Goal: Task Accomplishment & Management: Use online tool/utility

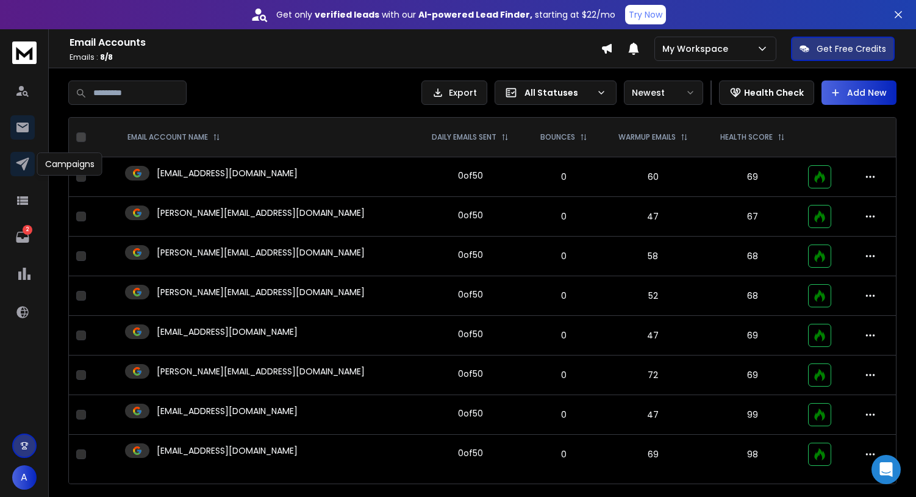
click at [23, 164] on icon at bounding box center [22, 163] width 13 height 13
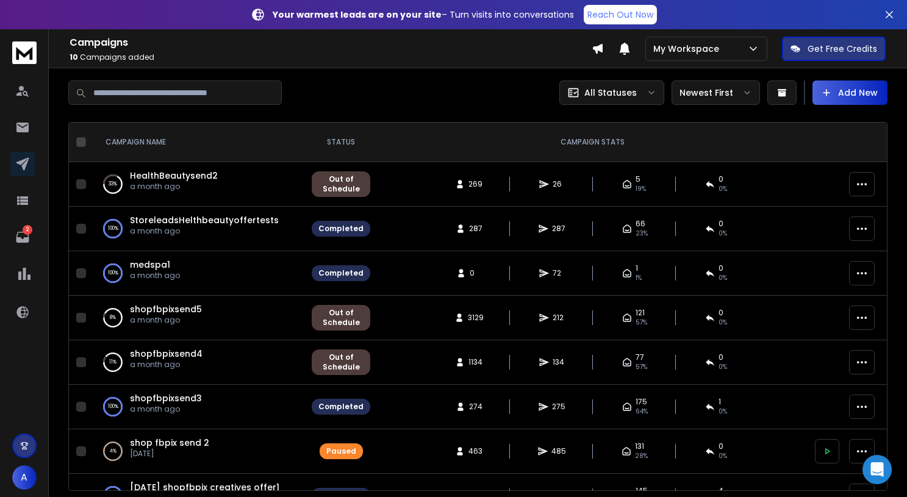
click at [203, 175] on span "HealthBeautysend2" at bounding box center [174, 176] width 88 height 12
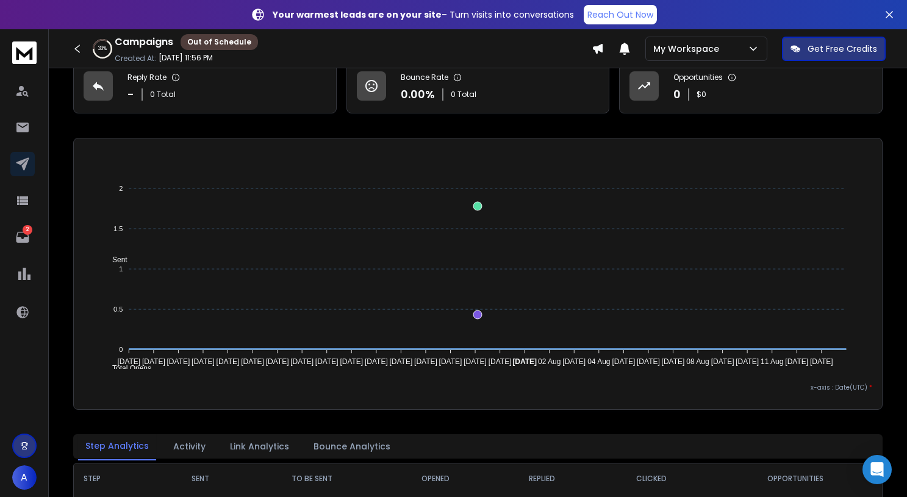
scroll to position [22, 0]
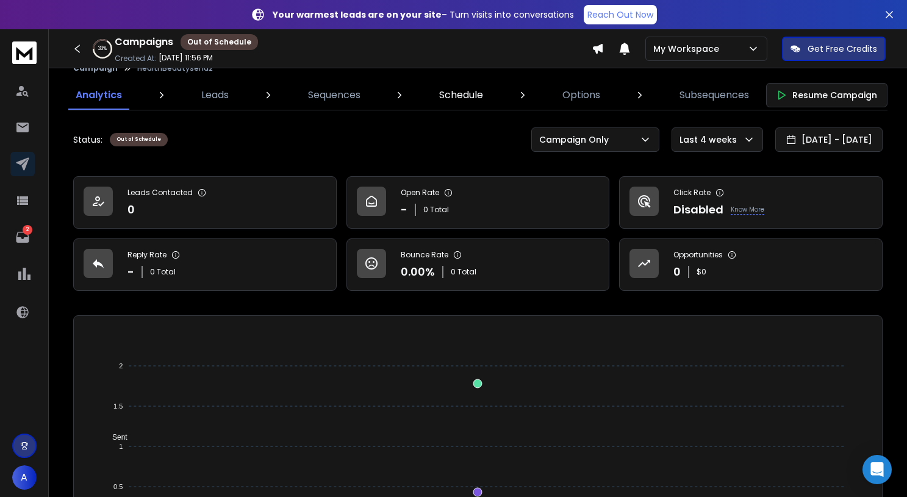
click at [451, 95] on p "Schedule" at bounding box center [461, 95] width 44 height 15
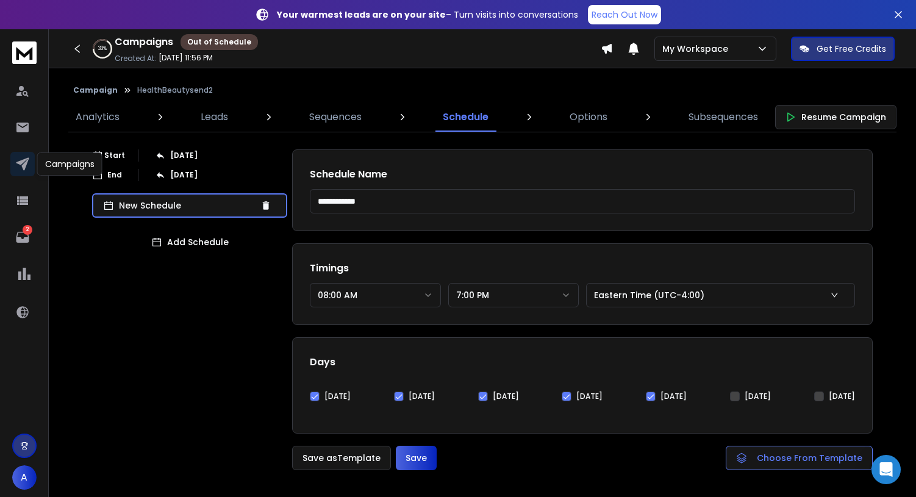
click at [15, 165] on icon at bounding box center [22, 164] width 15 height 15
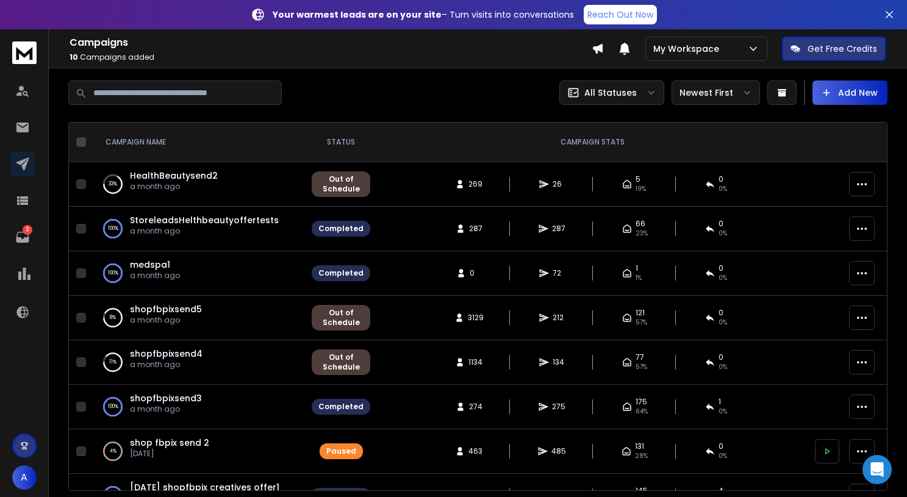
click at [855, 88] on button "Add New" at bounding box center [850, 93] width 75 height 24
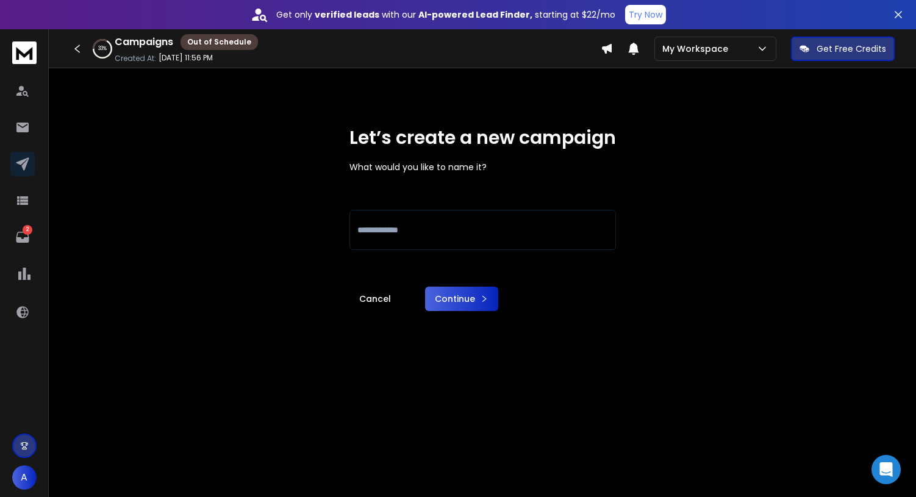
click at [432, 240] on input at bounding box center [483, 230] width 267 height 40
type input "**********"
click at [462, 300] on button "Continue" at bounding box center [461, 299] width 73 height 24
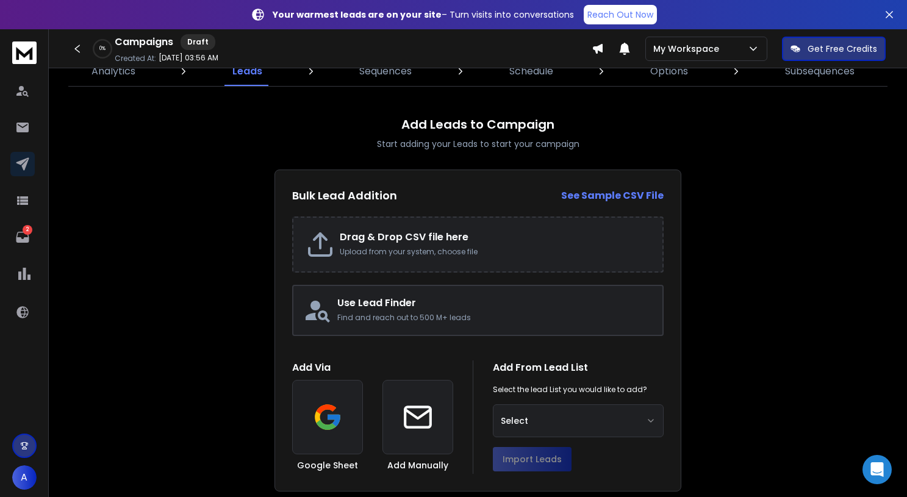
scroll to position [57, 0]
